Goal: Navigation & Orientation: Find specific page/section

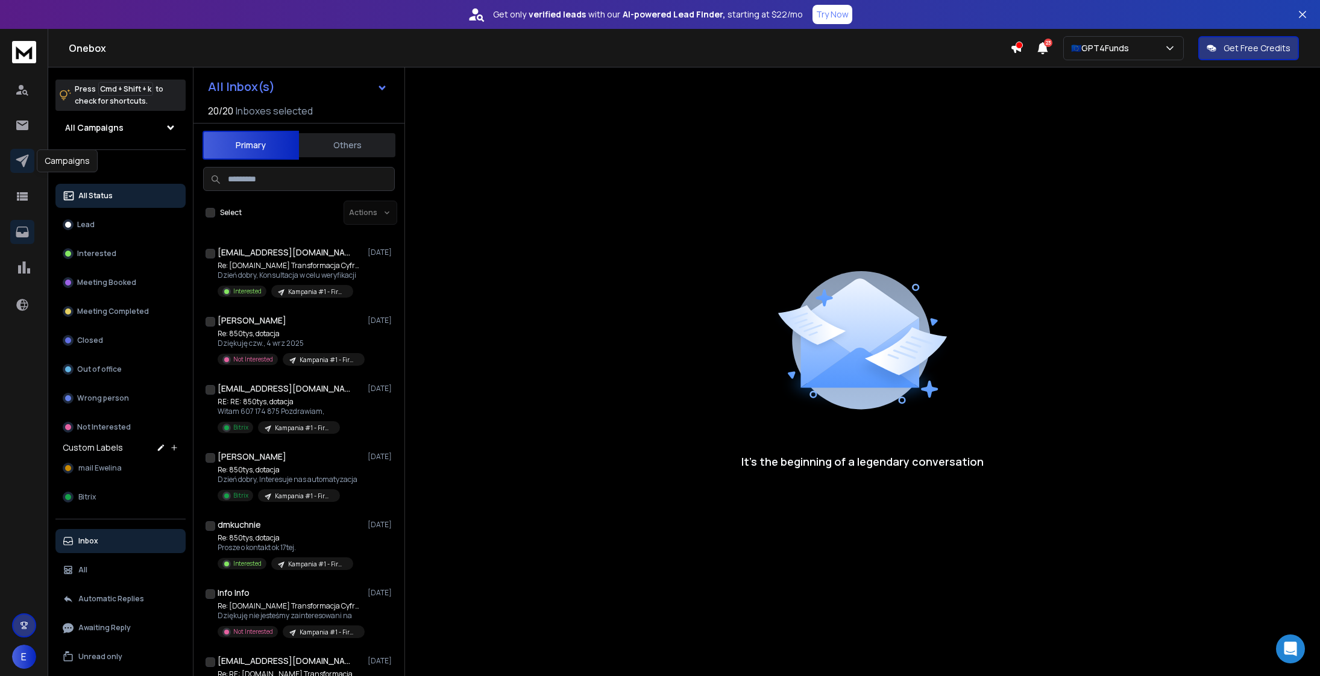
click at [28, 160] on icon at bounding box center [22, 161] width 14 height 14
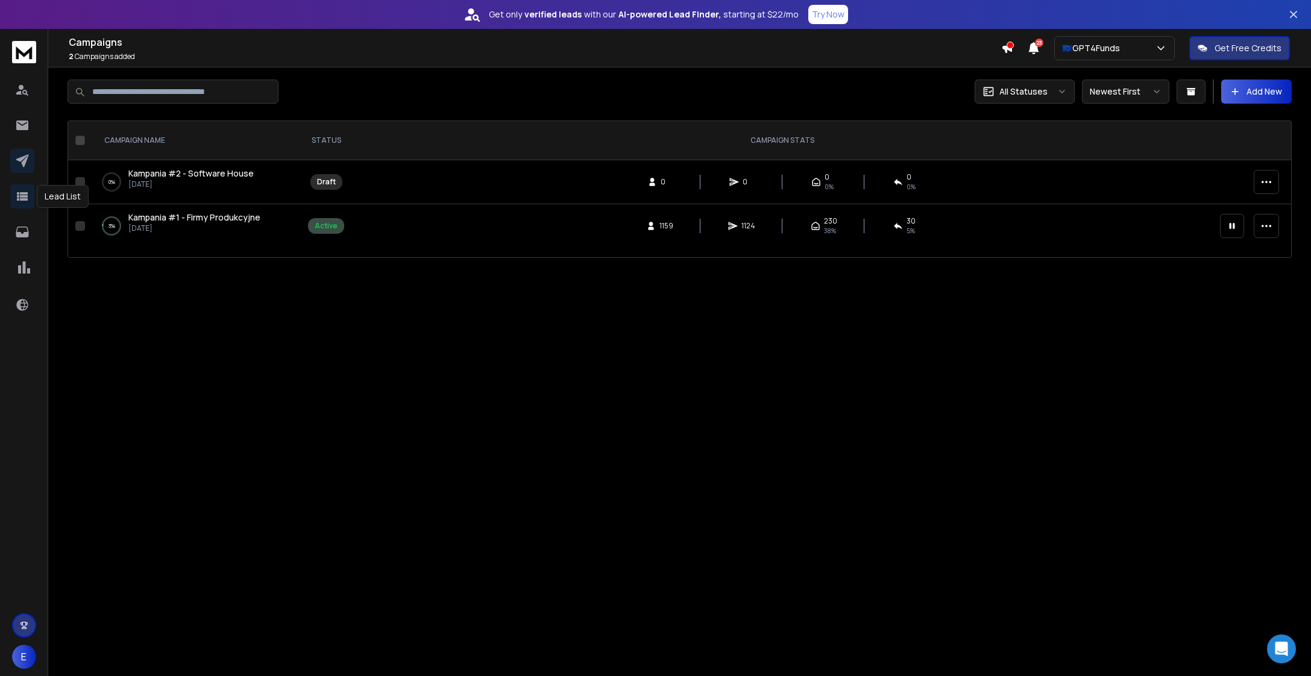
click at [29, 190] on icon at bounding box center [22, 196] width 14 height 14
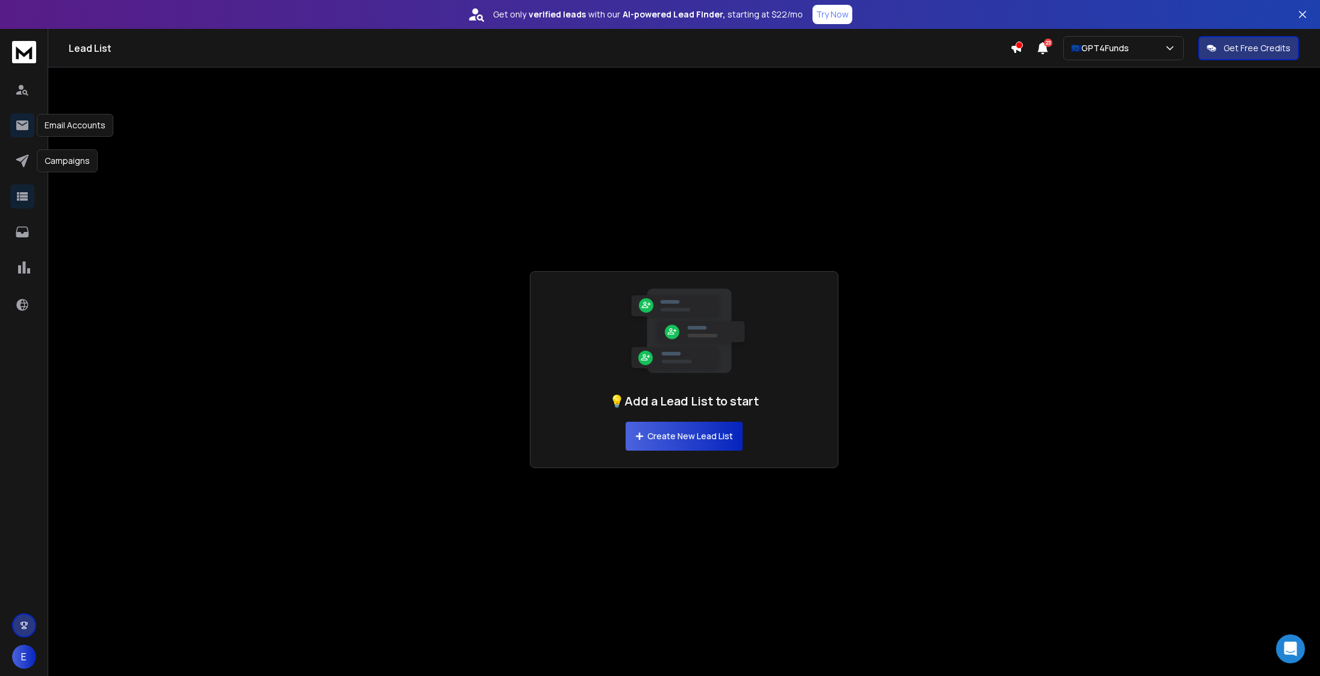
click at [26, 121] on icon at bounding box center [22, 126] width 12 height 10
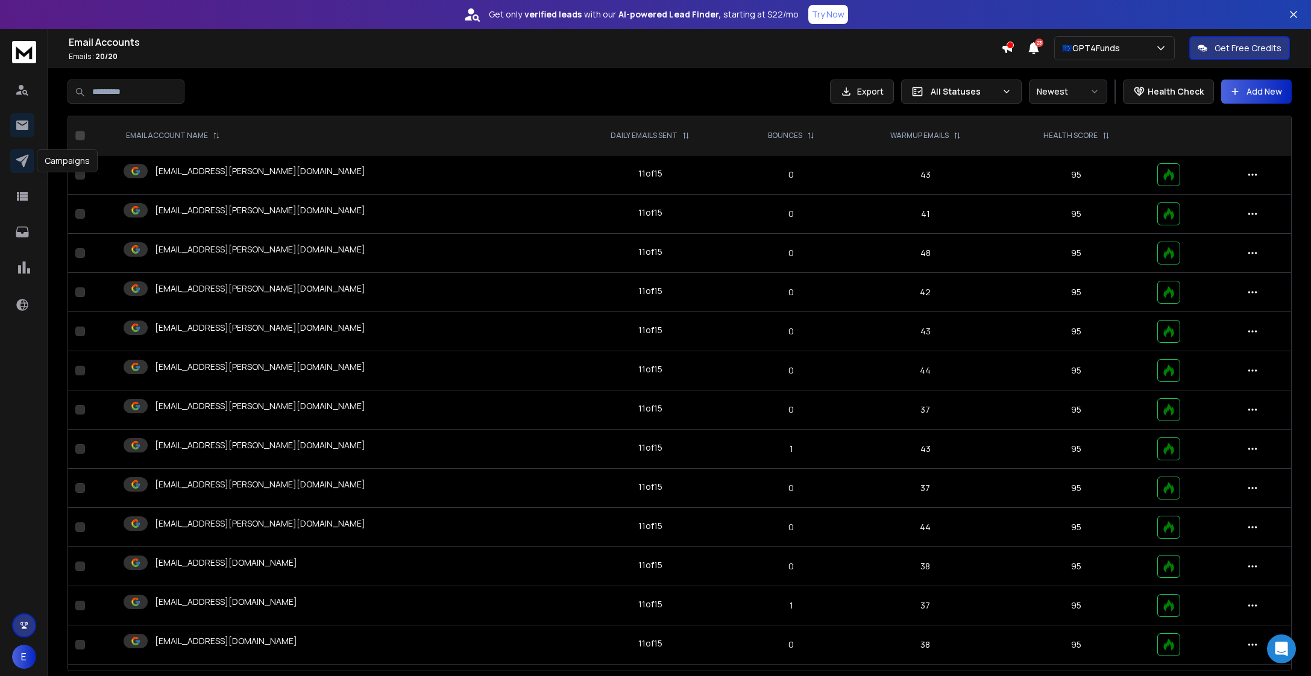
click at [20, 158] on icon at bounding box center [22, 160] width 13 height 13
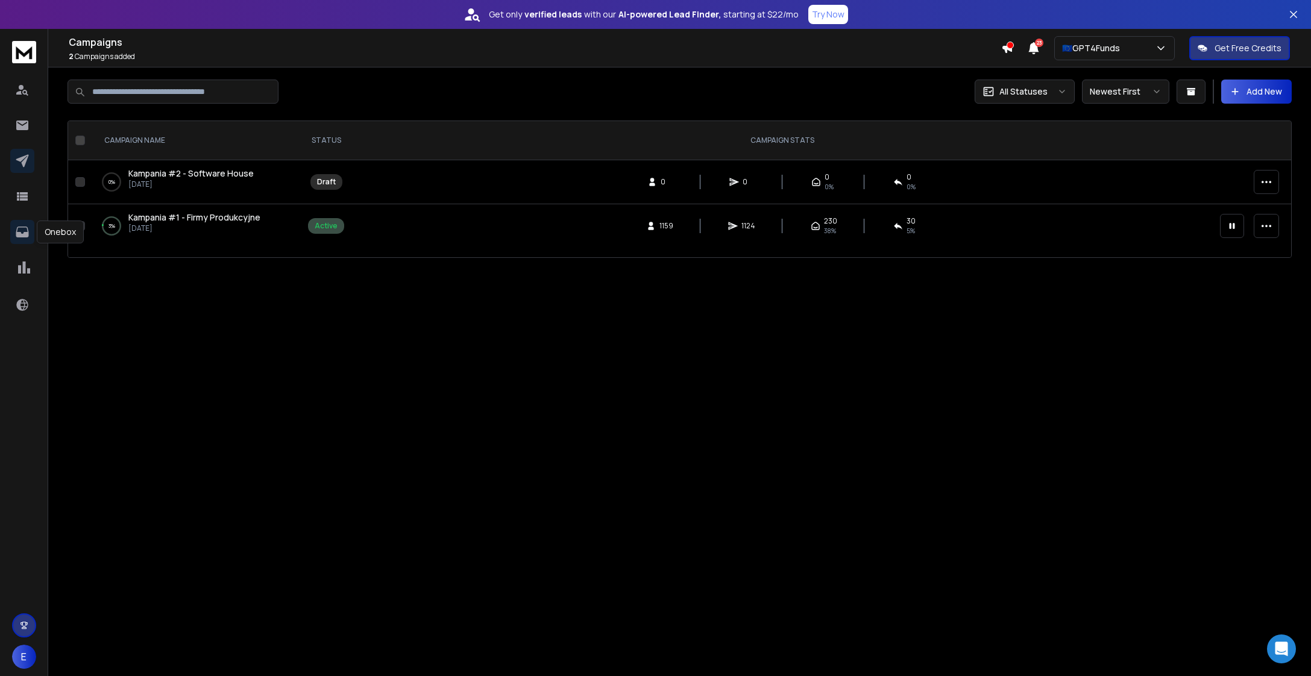
drag, startPoint x: 26, startPoint y: 228, endPoint x: 33, endPoint y: 223, distance: 8.2
click at [26, 228] on icon at bounding box center [22, 232] width 14 height 14
